Goal: Navigation & Orientation: Find specific page/section

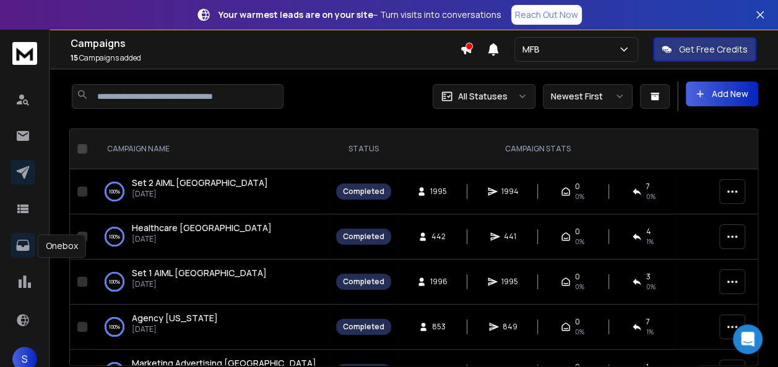
click at [24, 252] on icon at bounding box center [22, 245] width 15 height 15
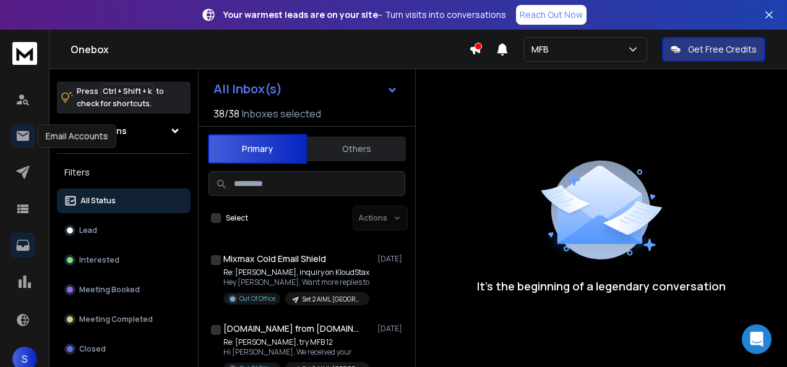
click at [20, 139] on icon at bounding box center [23, 136] width 12 height 10
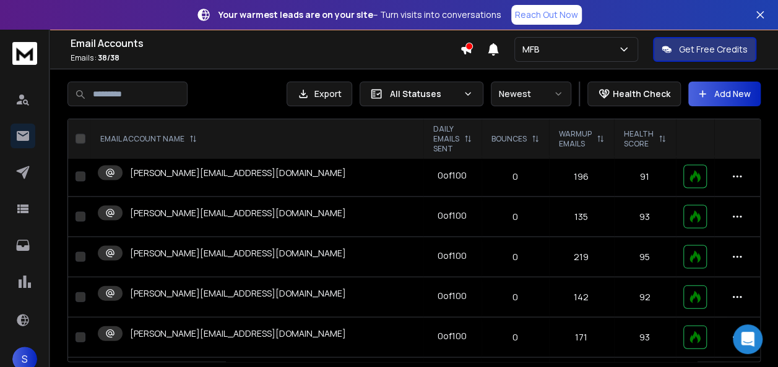
scroll to position [1329, 0]
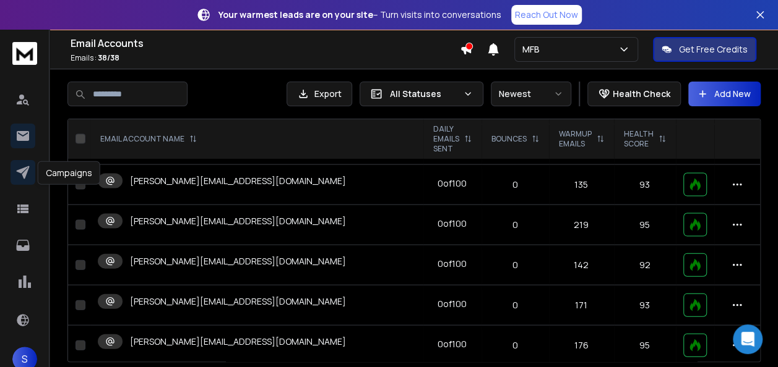
click at [20, 179] on icon at bounding box center [22, 172] width 15 height 15
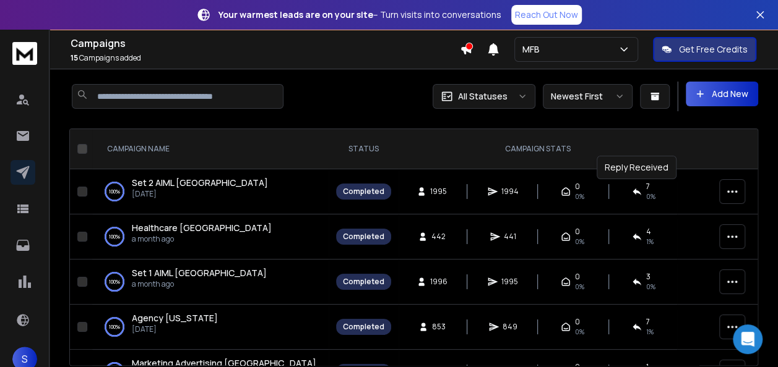
click at [645, 187] on span "7" at bounding box center [647, 187] width 4 height 10
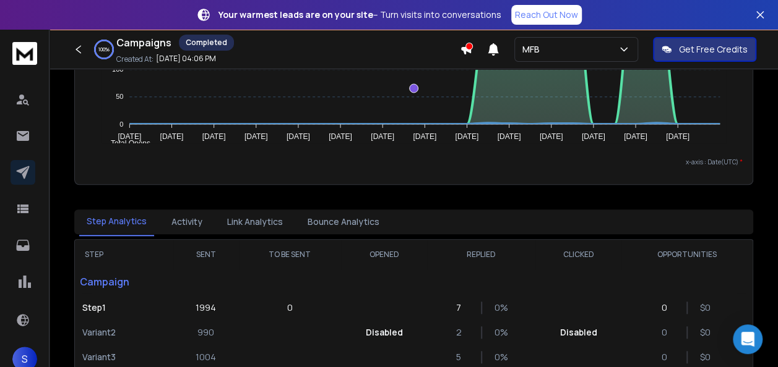
scroll to position [124, 0]
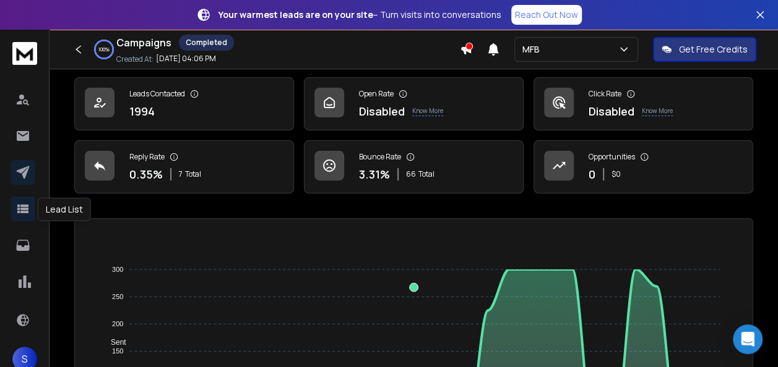
click at [27, 212] on icon at bounding box center [22, 209] width 11 height 9
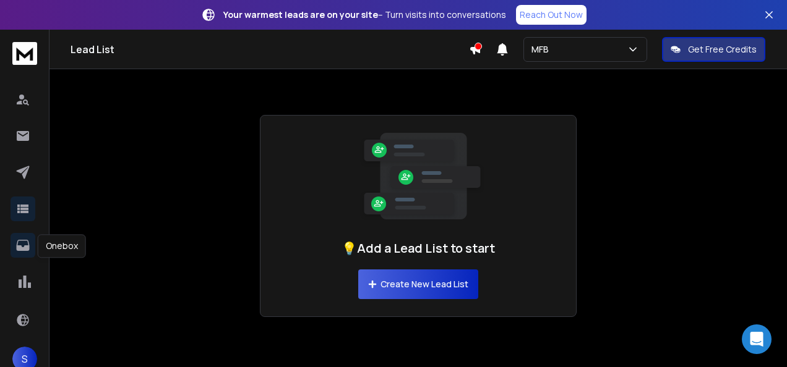
click at [24, 251] on icon at bounding box center [22, 245] width 13 height 11
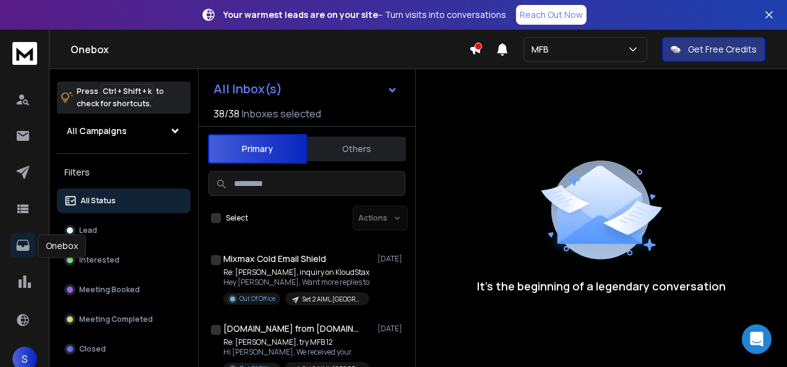
click at [364, 154] on button "Others" at bounding box center [356, 148] width 99 height 27
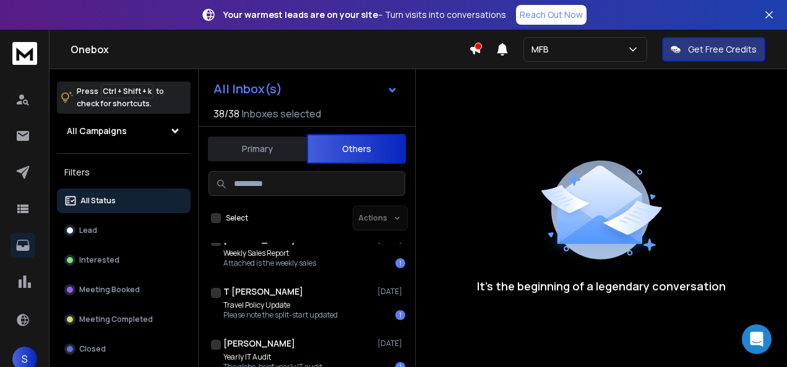
scroll to position [866, 0]
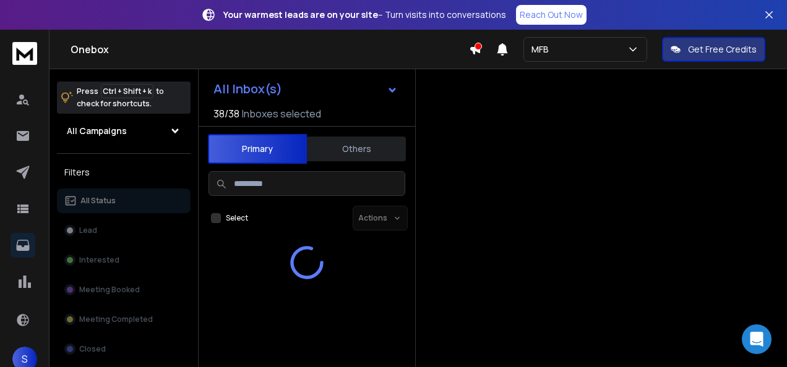
click at [249, 148] on button "Primary" at bounding box center [257, 149] width 99 height 30
